Goal: Information Seeking & Learning: Find contact information

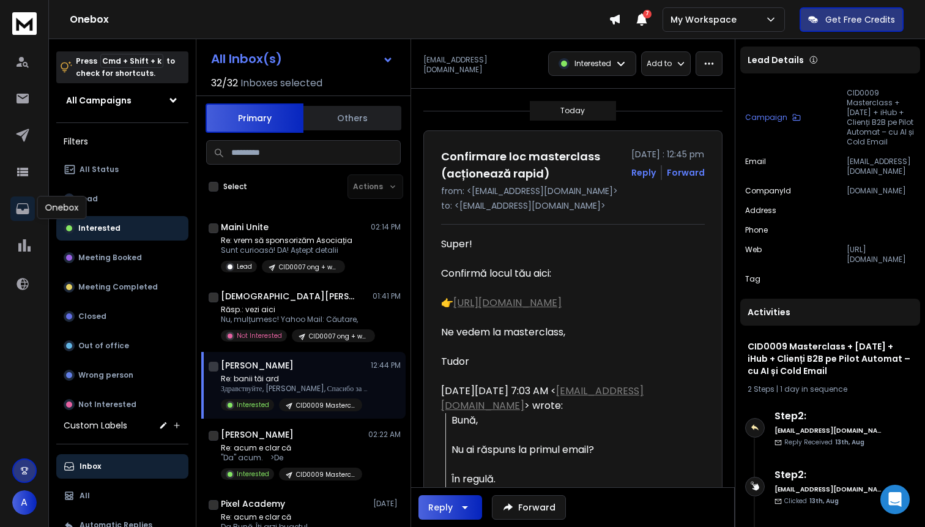
scroll to position [1590, 0]
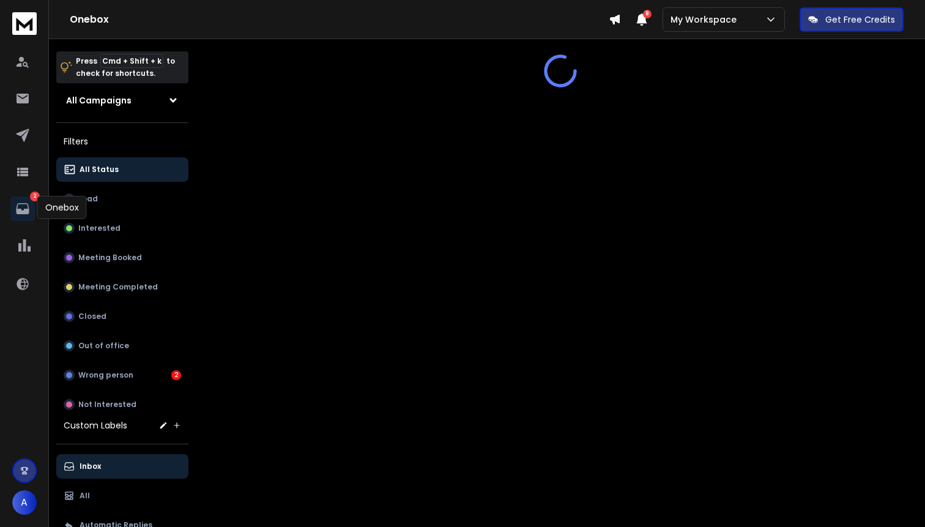
click at [29, 211] on icon at bounding box center [22, 208] width 13 height 11
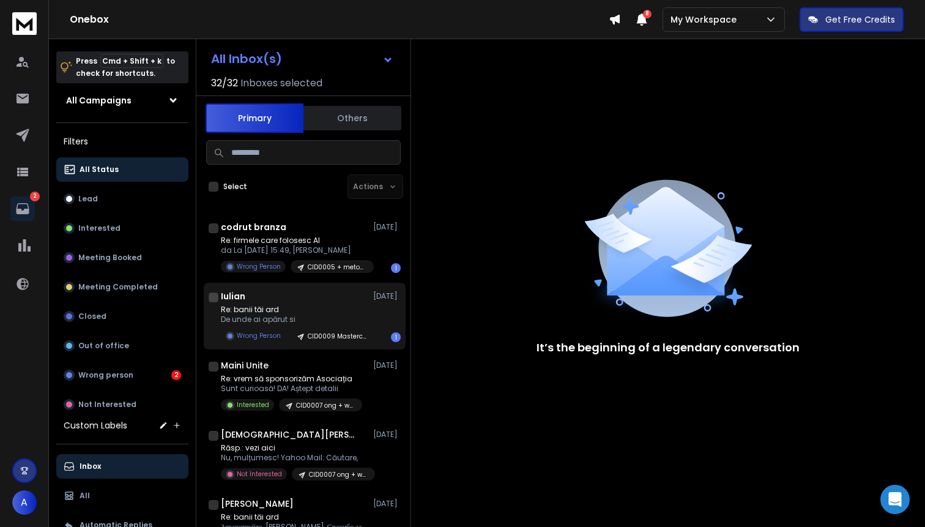
click at [347, 324] on p "De unde ai apărut si" at bounding box center [294, 320] width 147 height 10
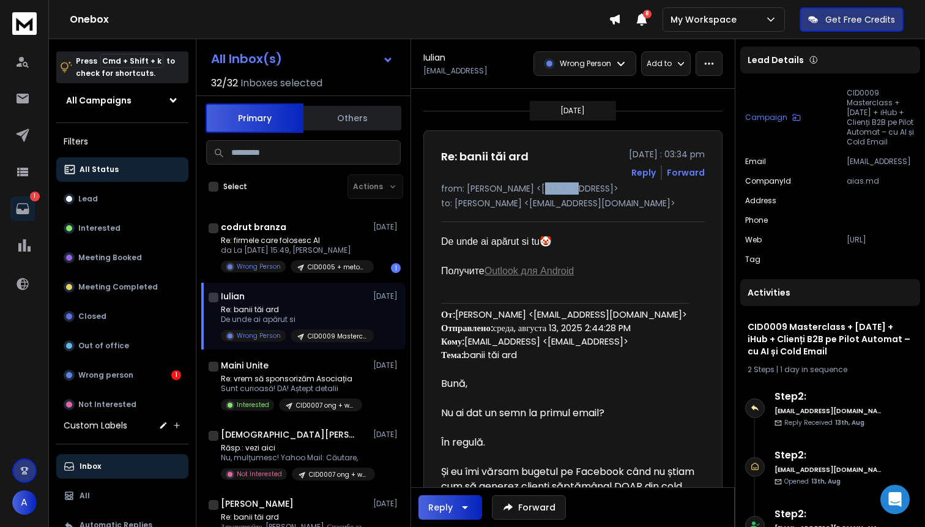
drag, startPoint x: 538, startPoint y: 188, endPoint x: 572, endPoint y: 187, distance: 33.7
click at [572, 187] on p "from: [PERSON_NAME] <[EMAIL_ADDRESS]>" at bounding box center [573, 188] width 264 height 12
copy p "aias.md"
click at [20, 204] on icon at bounding box center [22, 208] width 15 height 15
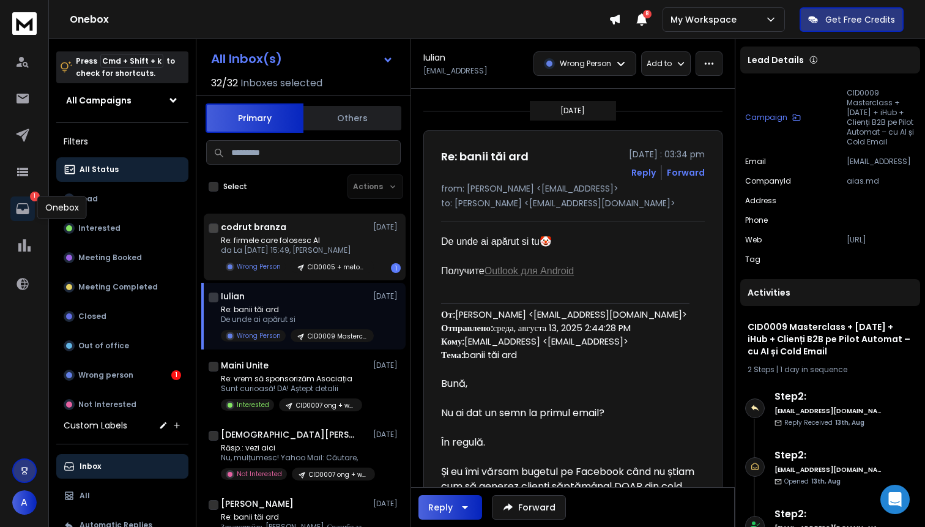
click at [308, 245] on p "da La [DATE] 15:49, [PERSON_NAME]" at bounding box center [294, 250] width 147 height 10
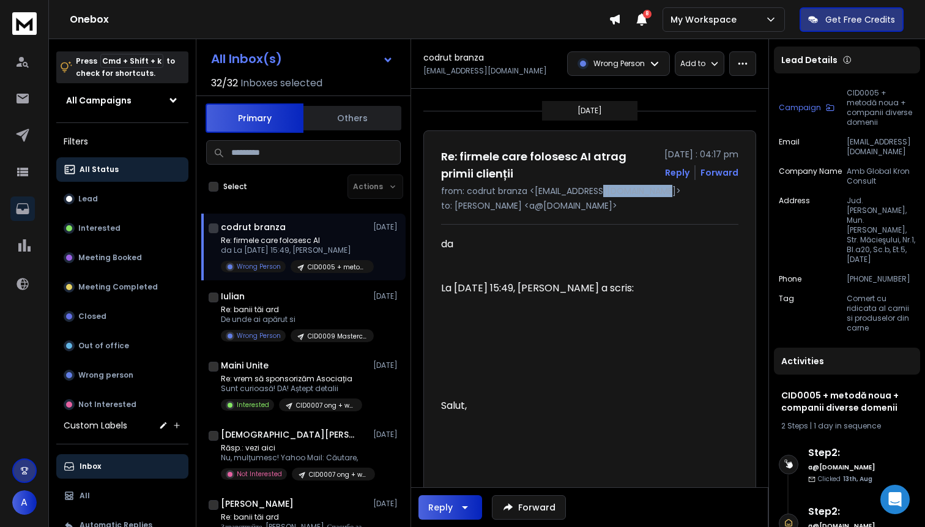
drag, startPoint x: 601, startPoint y: 192, endPoint x: 657, endPoint y: 193, distance: 56.3
click at [657, 193] on p "from: codrut branza <[EMAIL_ADDRESS][DOMAIN_NAME]>" at bounding box center [589, 191] width 297 height 12
copy p "[DOMAIN_NAME]"
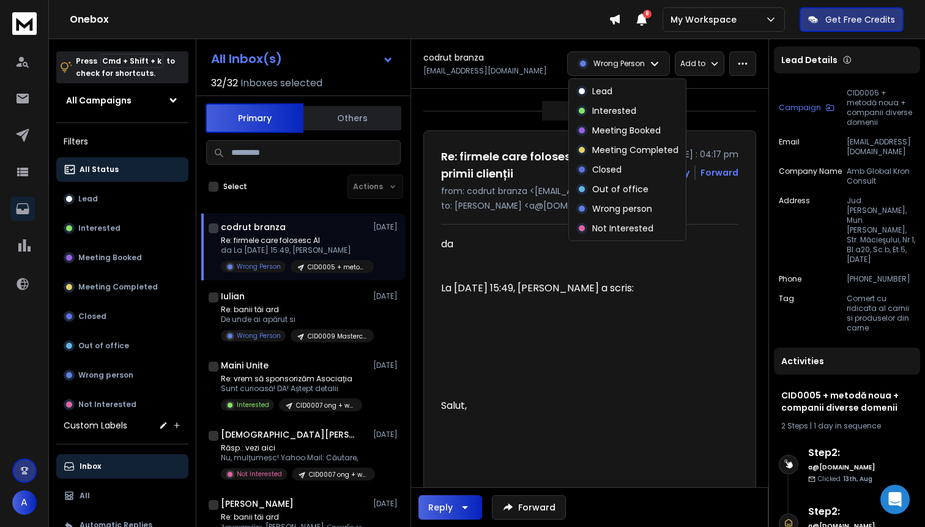
click at [621, 70] on div "Wrong Person" at bounding box center [619, 63] width 102 height 23
click at [609, 106] on p "Interested" at bounding box center [614, 111] width 44 height 12
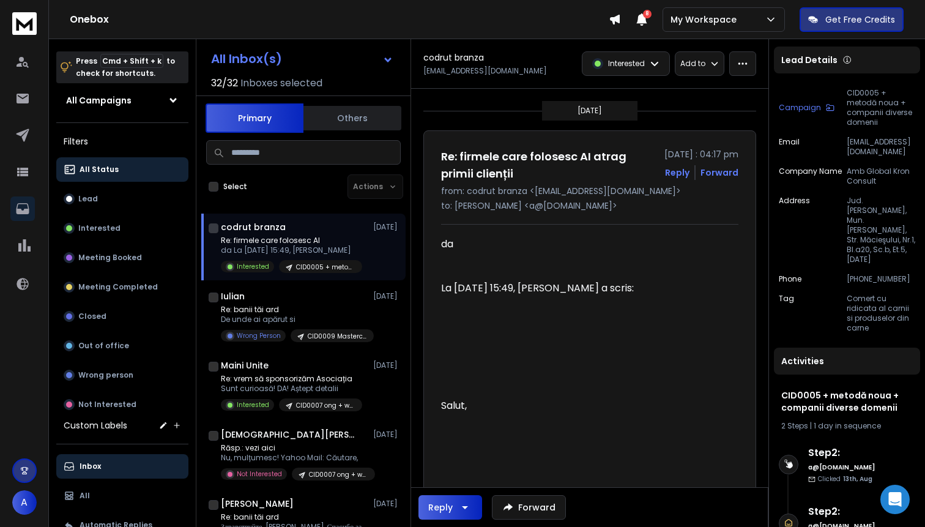
click at [883, 274] on p "[PHONE_NUMBER]" at bounding box center [881, 279] width 69 height 10
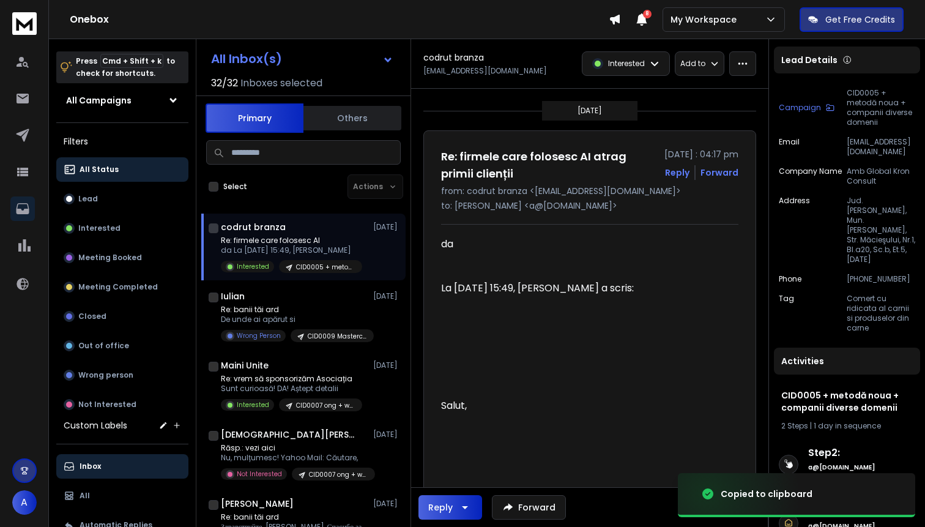
click at [885, 166] on p "Amb Global Kron Consult" at bounding box center [881, 176] width 69 height 20
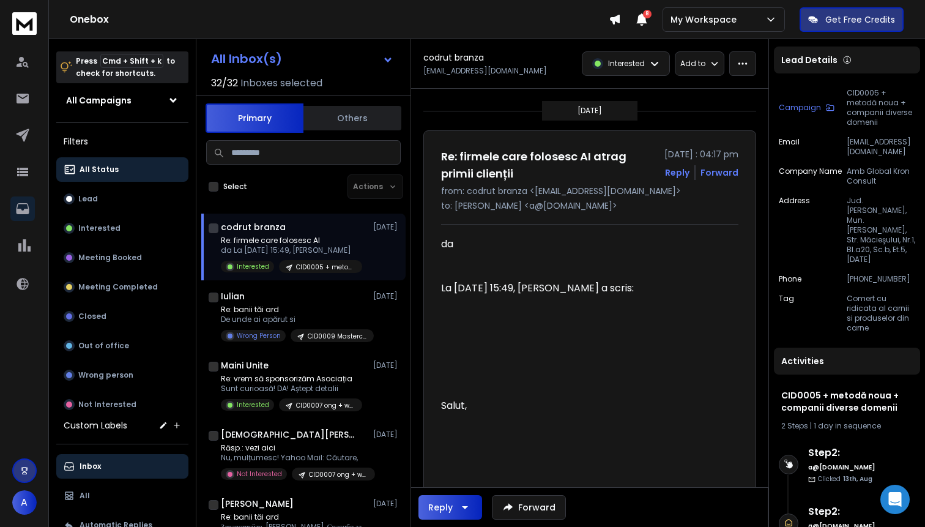
click at [881, 164] on div "Campaign CID0005 + metodă noua + companii diverse domenii Email [EMAIL_ADDRESS]…" at bounding box center [847, 210] width 146 height 274
click at [877, 166] on div "Campaign CID0005 + metodă noua + companii diverse domenii Email [EMAIL_ADDRESS]…" at bounding box center [847, 210] width 146 height 274
click at [873, 274] on p "[PHONE_NUMBER]" at bounding box center [881, 279] width 69 height 10
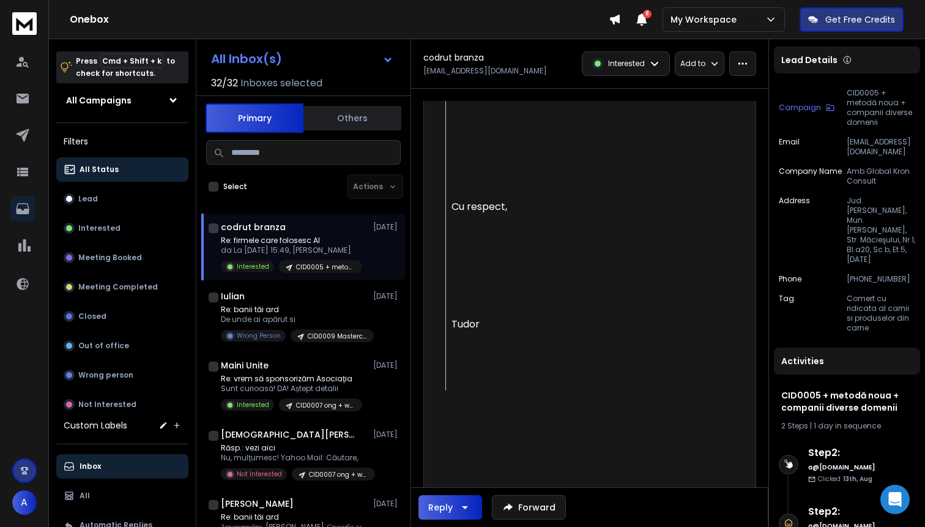
scroll to position [1698, 0]
click at [276, 237] on p "Re: firmele care folosesc AI" at bounding box center [291, 241] width 141 height 10
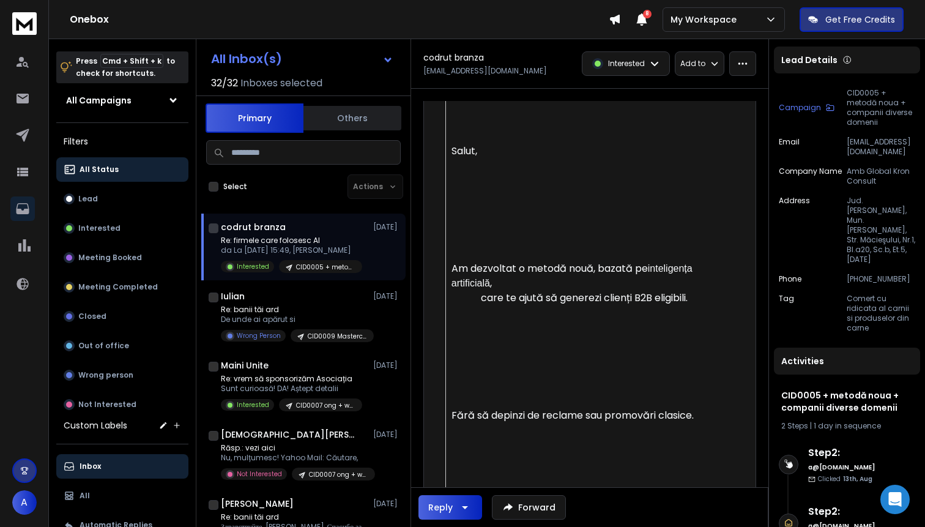
scroll to position [1073, 0]
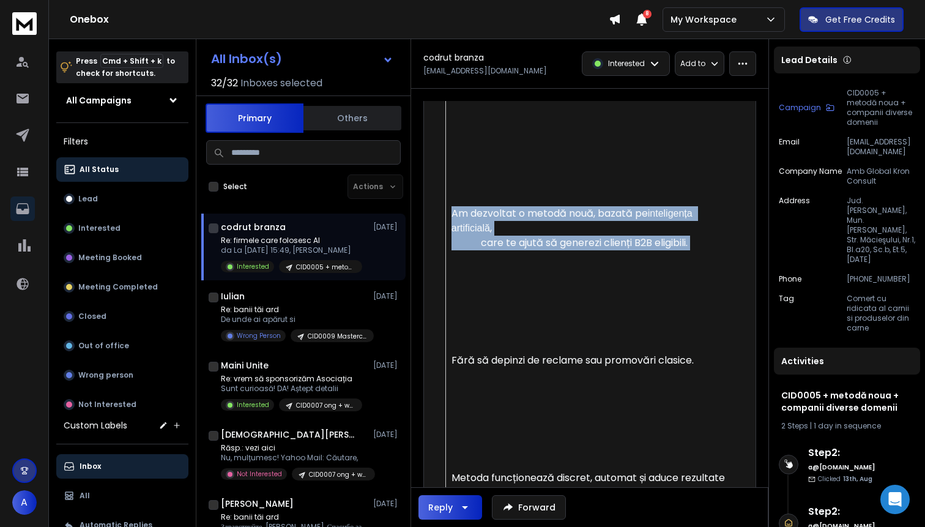
drag, startPoint x: 454, startPoint y: 215, endPoint x: 717, endPoint y: 250, distance: 264.9
click at [717, 250] on div "Am dezvoltat o metodă nouă, bazată pe inteligența artificială , care te ajută s…" at bounding box center [590, 228] width 277 height 44
copy div "Am dezvoltat o metodă nouă, bazată pe inteligența artificială , care te ajută s…"
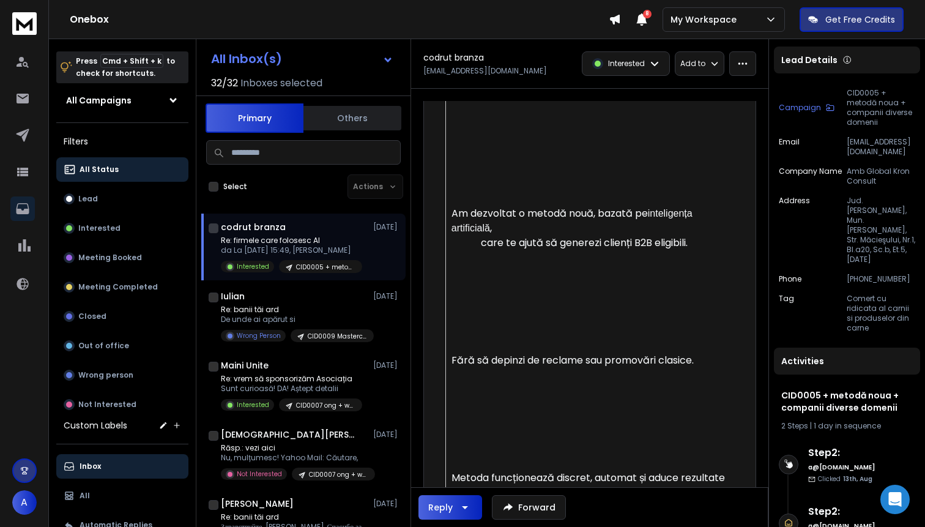
click at [885, 166] on p "Amb Global Kron Consult" at bounding box center [881, 176] width 69 height 20
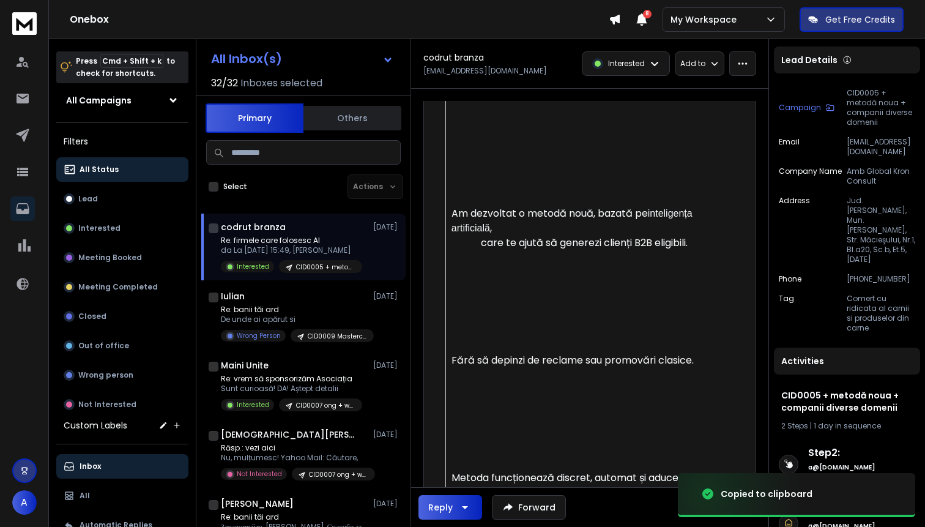
click at [867, 137] on p "[EMAIL_ADDRESS][DOMAIN_NAME]" at bounding box center [881, 147] width 69 height 20
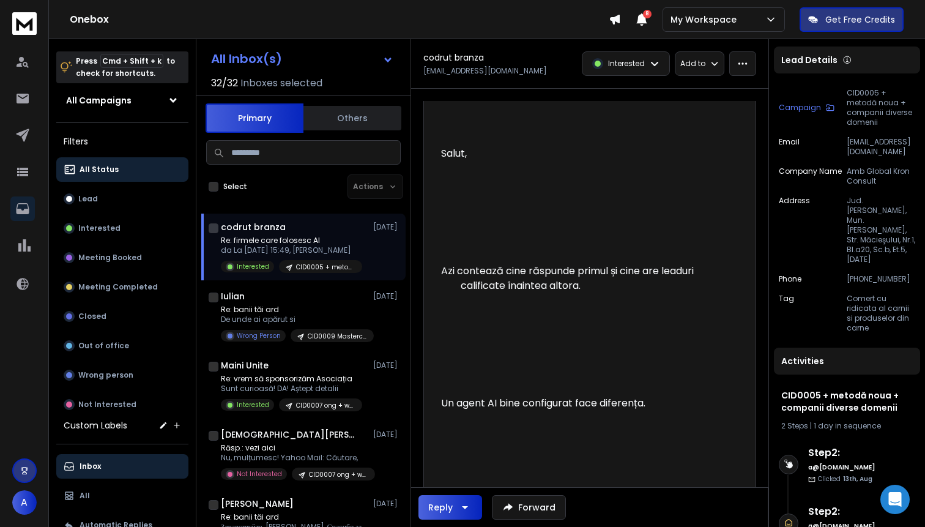
scroll to position [0, 0]
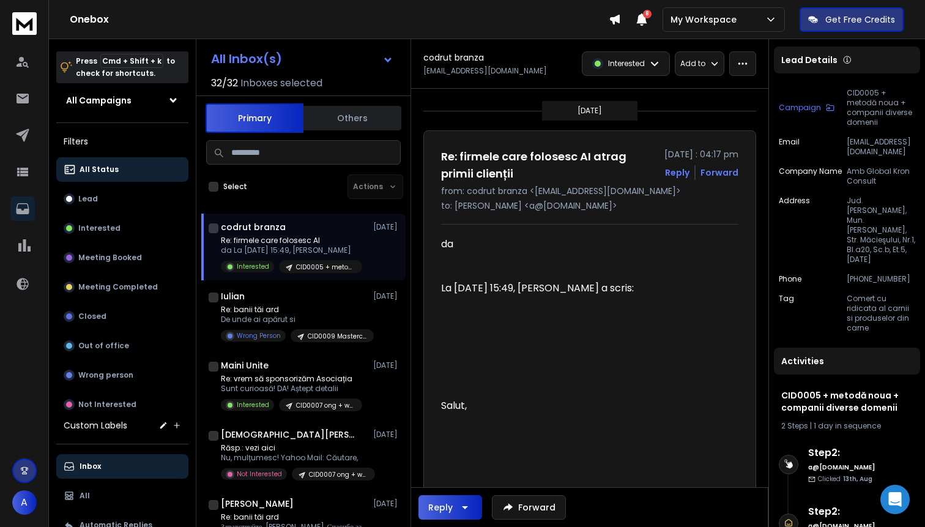
click at [274, 239] on p "Re: firmele care folosesc AI" at bounding box center [291, 241] width 141 height 10
